Goal: Navigation & Orientation: Understand site structure

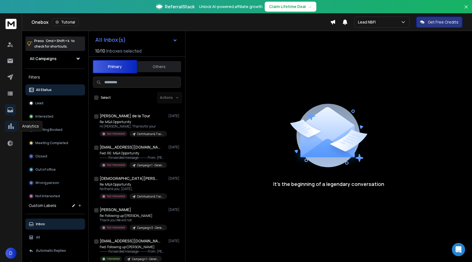
click at [11, 125] on icon at bounding box center [11, 126] width 6 height 6
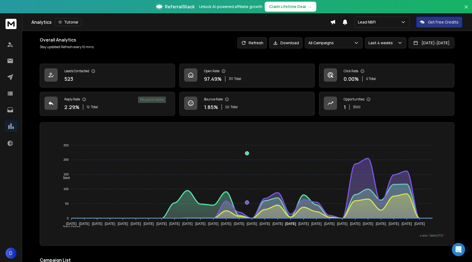
click at [148, 98] on div "8 % positive replies" at bounding box center [152, 99] width 28 height 6
click at [91, 106] on span "Total" at bounding box center [94, 107] width 7 height 4
click at [94, 110] on div "2.29 % 12 Total" at bounding box center [81, 107] width 34 height 8
click at [12, 95] on icon at bounding box center [10, 93] width 7 height 7
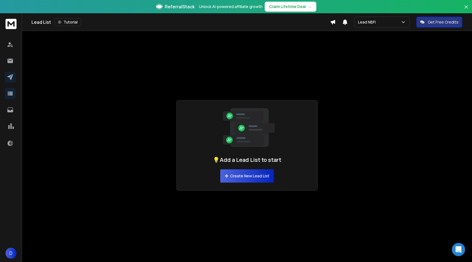
click at [10, 75] on icon at bounding box center [10, 77] width 7 height 7
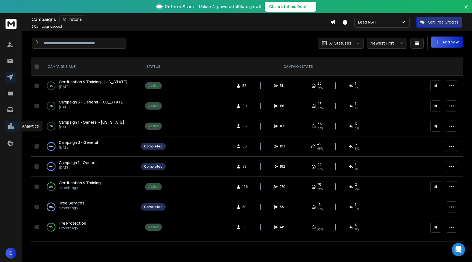
click at [11, 122] on icon at bounding box center [11, 126] width 8 height 8
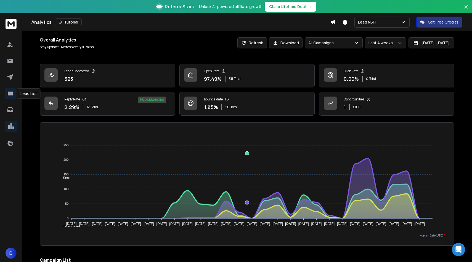
click at [11, 92] on icon at bounding box center [10, 93] width 5 height 4
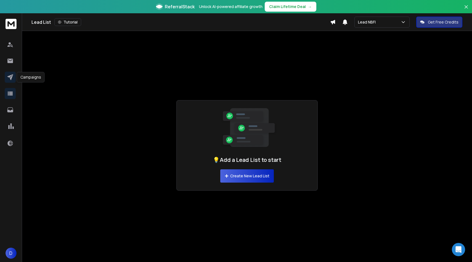
click at [11, 76] on icon at bounding box center [10, 77] width 6 height 6
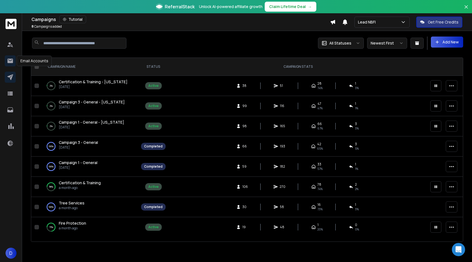
click at [12, 60] on icon at bounding box center [10, 61] width 6 height 4
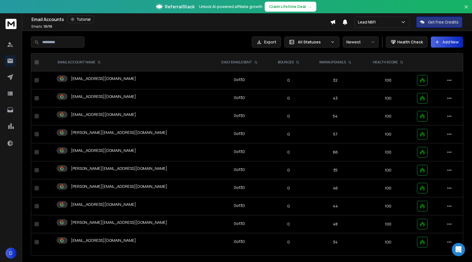
click at [10, 21] on icon at bounding box center [11, 24] width 11 height 10
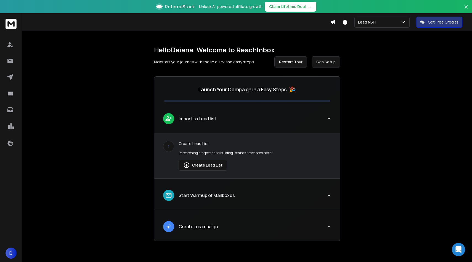
click at [467, 7] on icon "Close banner" at bounding box center [466, 6] width 5 height 5
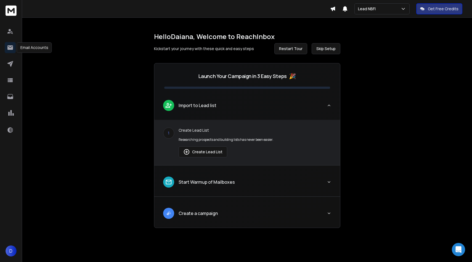
click at [12, 48] on icon at bounding box center [10, 47] width 6 height 4
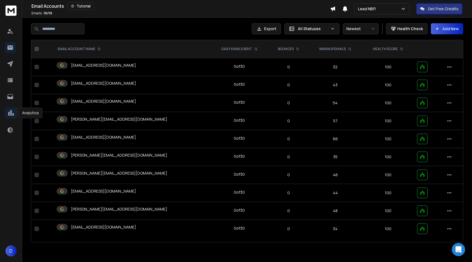
click at [12, 111] on icon at bounding box center [11, 113] width 8 height 8
